Goal: Task Accomplishment & Management: Use online tool/utility

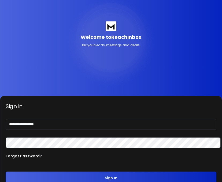
scroll to position [54, 0]
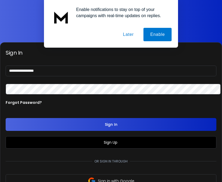
type input "**********"
click at [83, 119] on button "Sign In" at bounding box center [111, 124] width 210 height 13
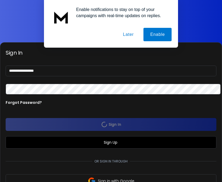
click at [126, 33] on button "Later" at bounding box center [128, 34] width 24 height 13
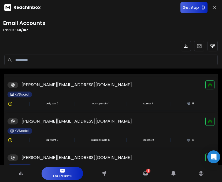
click at [215, 7] on icon at bounding box center [213, 7] width 5 height 5
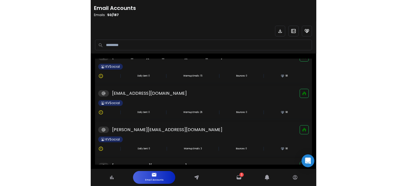
scroll to position [80, 0]
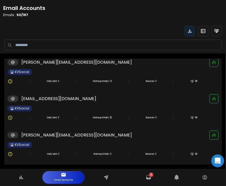
click at [189, 32] on icon at bounding box center [189, 30] width 5 height 5
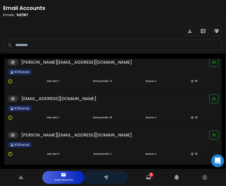
click at [110, 177] on div at bounding box center [106, 177] width 42 height 13
click at [111, 177] on div at bounding box center [106, 177] width 42 height 13
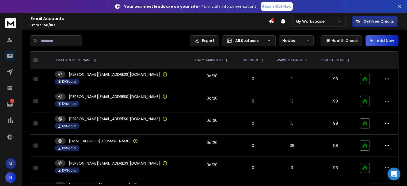
scroll to position [0, 0]
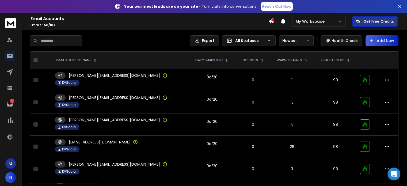
click at [221, 40] on button "Add New" at bounding box center [382, 40] width 33 height 11
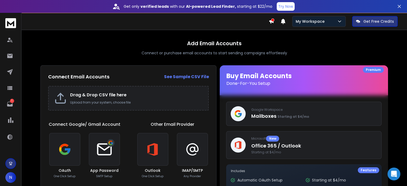
click at [221, 25] on button "My Workspace" at bounding box center [319, 21] width 54 height 11
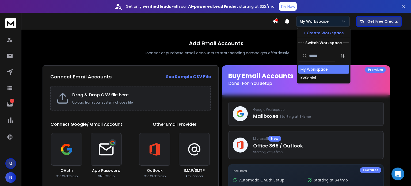
click at [221, 24] on p "My Workspace" at bounding box center [315, 21] width 31 height 5
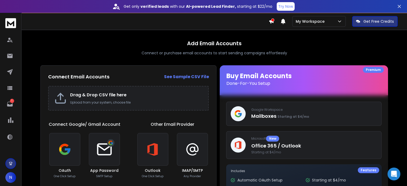
click at [221, 6] on icon at bounding box center [399, 6] width 5 height 5
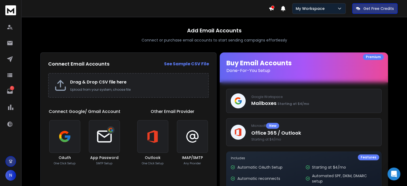
click at [221, 9] on p "My Workspace" at bounding box center [311, 8] width 31 height 5
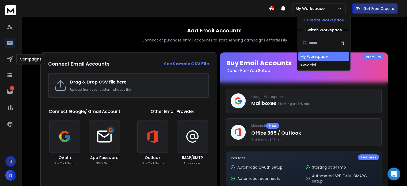
click at [11, 46] on icon at bounding box center [10, 43] width 6 height 6
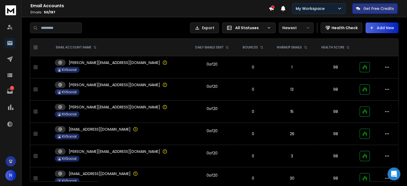
click at [221, 10] on p "My Workspace" at bounding box center [311, 8] width 31 height 5
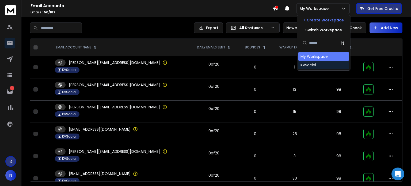
click at [221, 65] on div "KVSocial" at bounding box center [309, 64] width 16 height 5
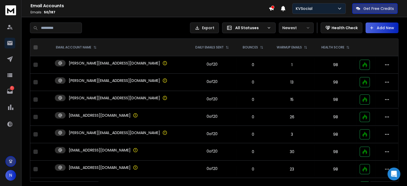
click at [337, 10] on div "KVSocial" at bounding box center [319, 8] width 47 height 5
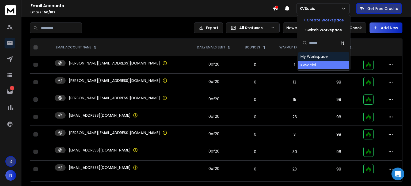
click at [311, 58] on div "My Workspace" at bounding box center [314, 56] width 27 height 5
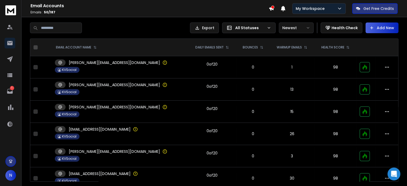
click at [333, 8] on div "My Workspace" at bounding box center [319, 8] width 47 height 5
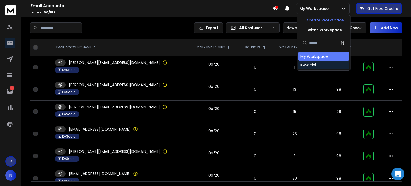
click at [308, 63] on div "KVSocial" at bounding box center [309, 64] width 16 height 5
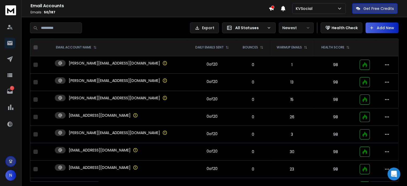
click at [391, 30] on button "Add New" at bounding box center [382, 27] width 33 height 11
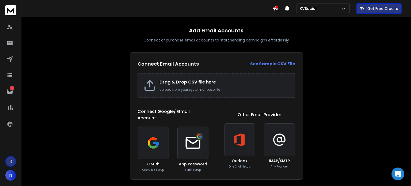
click at [151, 138] on icon at bounding box center [153, 143] width 13 height 16
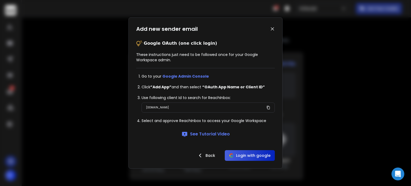
click at [267, 107] on icon at bounding box center [268, 107] width 3 height 3
